Goal: Task Accomplishment & Management: Manage account settings

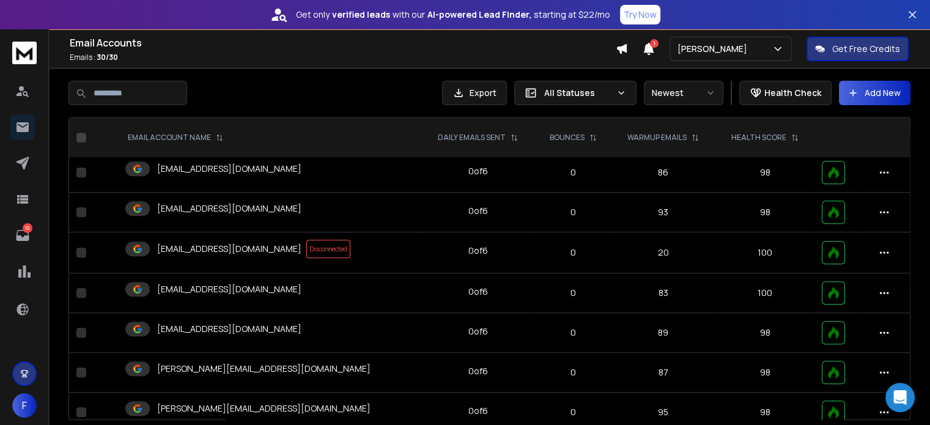
scroll to position [754, 0]
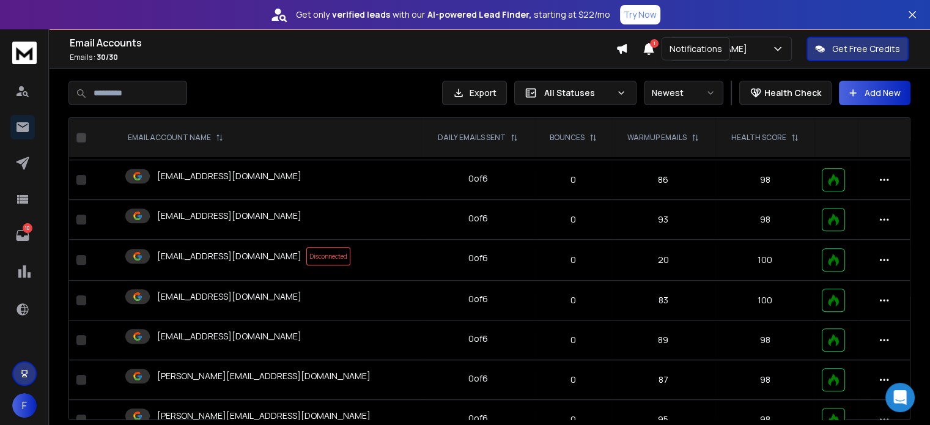
click at [651, 50] on icon at bounding box center [648, 48] width 11 height 12
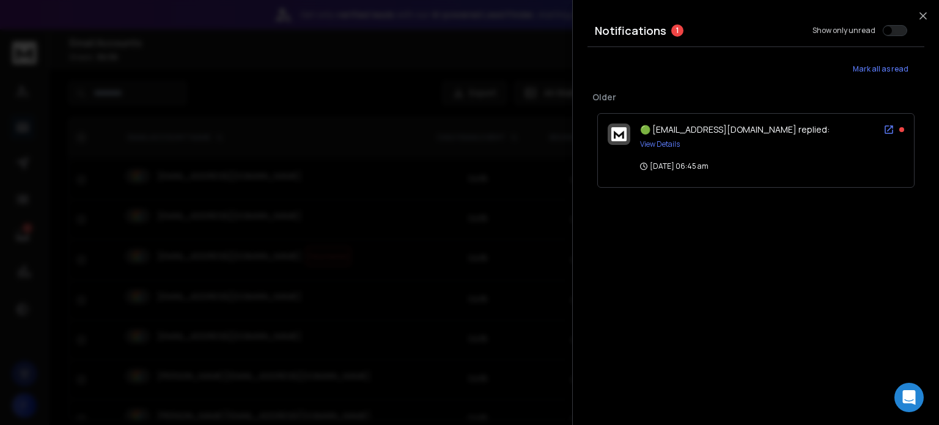
click at [708, 4] on div "Sheet Title Notifications 1 Show only unread Mark all as read Older 🟢 [EMAIL_AD…" at bounding box center [755, 212] width 367 height 425
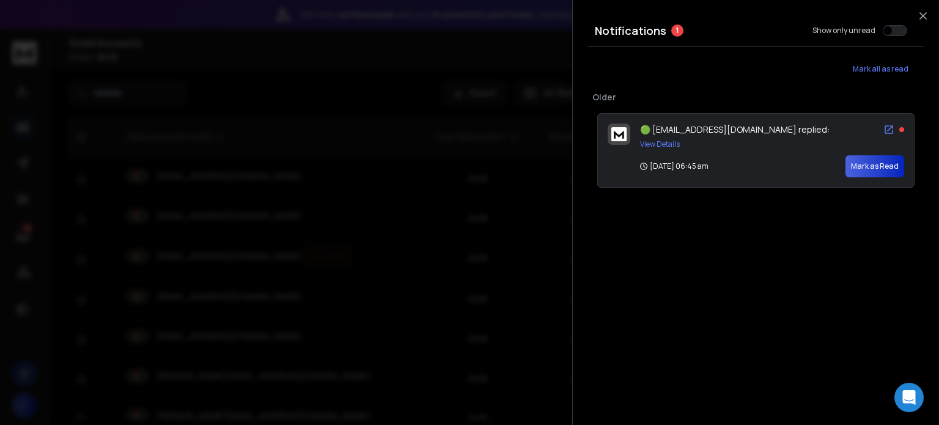
click at [708, 121] on div "🟢 [EMAIL_ADDRESS][DOMAIN_NAME] replied: View Details [DATE] 06:45 am Mark as Re…" at bounding box center [755, 150] width 317 height 75
click at [708, 163] on button "Mark as Read" at bounding box center [875, 166] width 59 height 22
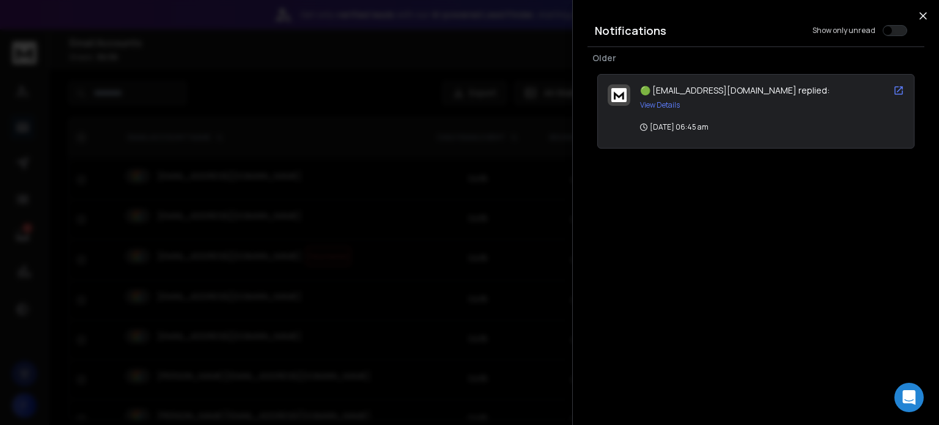
click at [708, 11] on icon "button" at bounding box center [923, 16] width 12 height 12
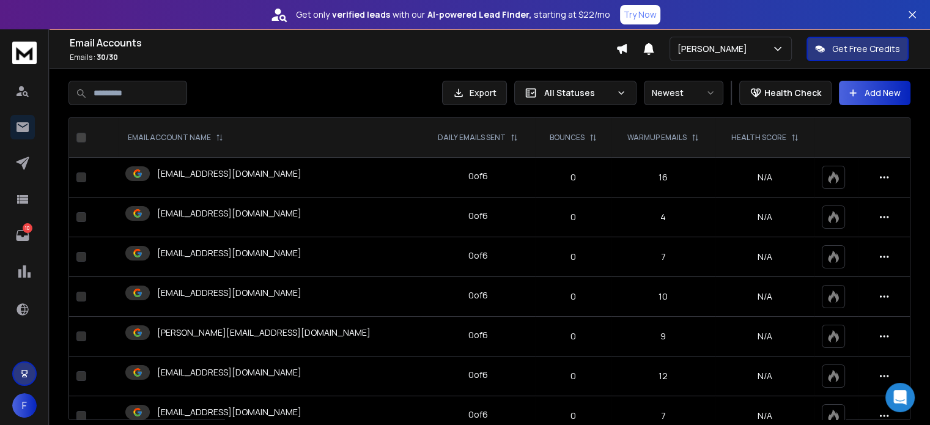
scroll to position [0, 0]
click at [12, 161] on link at bounding box center [22, 163] width 24 height 24
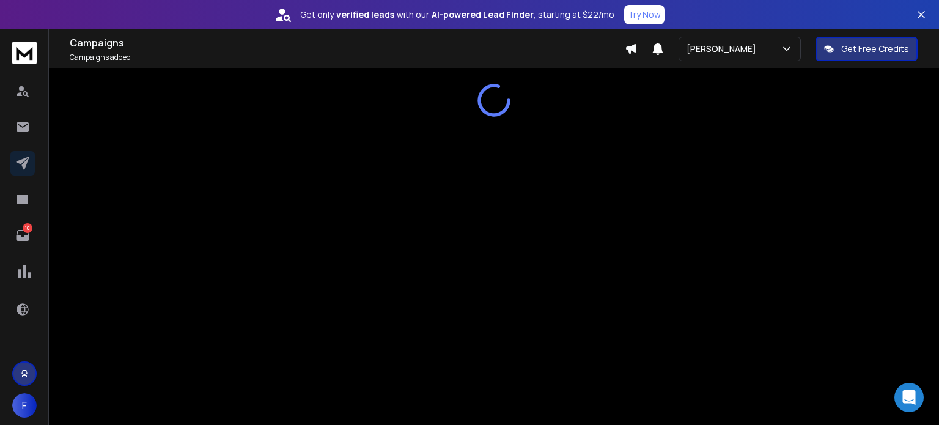
click at [708, 12] on icon at bounding box center [921, 14] width 11 height 11
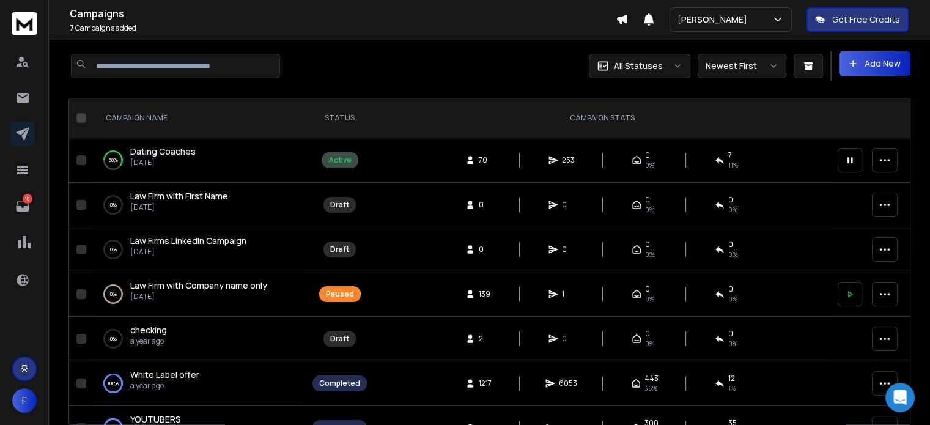
click at [163, 146] on span "Dating Coaches" at bounding box center [162, 152] width 65 height 12
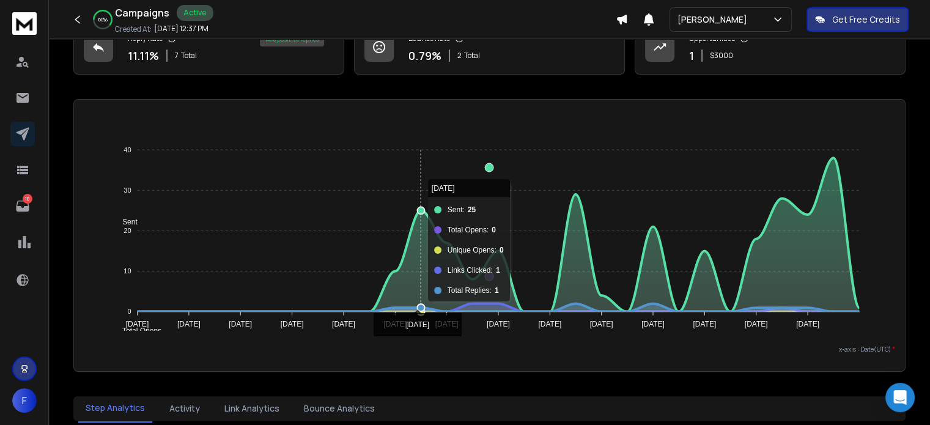
scroll to position [183, 0]
